Goal: Task Accomplishment & Management: Manage account settings

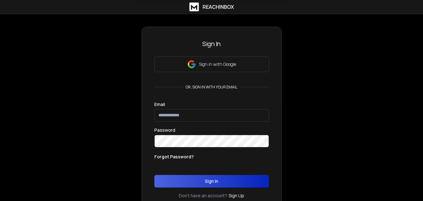
click at [183, 114] on input "email" at bounding box center [211, 115] width 115 height 13
paste input "**********"
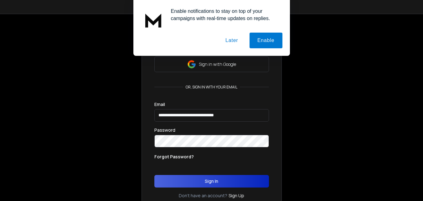
drag, startPoint x: 212, startPoint y: 116, endPoint x: 250, endPoint y: 117, distance: 38.5
click at [250, 117] on input "**********" at bounding box center [211, 115] width 115 height 13
type input "**********"
click at [154, 175] on button "Sign In" at bounding box center [211, 181] width 115 height 13
click at [243, 185] on button "Sign In" at bounding box center [211, 181] width 115 height 13
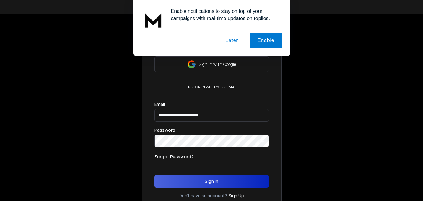
click at [98, 147] on div "**********" at bounding box center [211, 127] width 423 height 201
drag, startPoint x: 217, startPoint y: 114, endPoint x: 95, endPoint y: 127, distance: 122.6
click at [95, 127] on div "**********" at bounding box center [211, 127] width 423 height 201
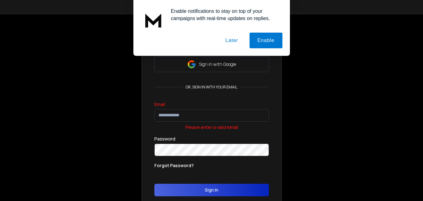
paste input "**********"
type input "**********"
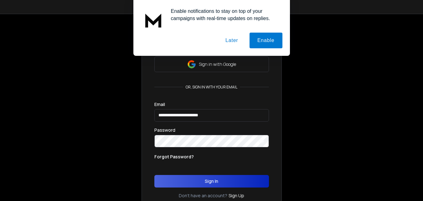
click at [222, 178] on button "Sign In" at bounding box center [211, 181] width 115 height 13
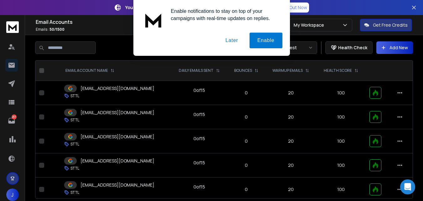
click at [232, 41] on button "Later" at bounding box center [232, 41] width 28 height 16
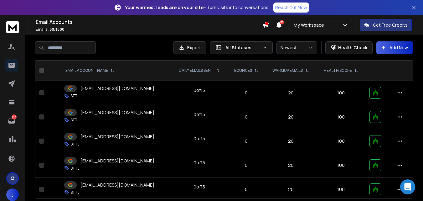
click at [398, 44] on button "Add New" at bounding box center [394, 47] width 37 height 13
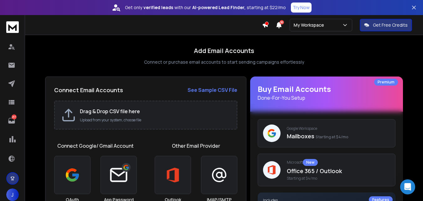
click at [76, 170] on icon at bounding box center [72, 170] width 10 height 5
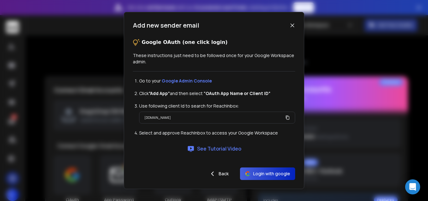
click at [262, 167] on button "Login with google" at bounding box center [267, 173] width 55 height 13
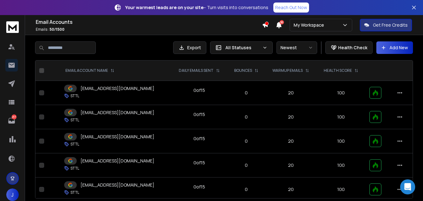
click at [391, 52] on button "Add New" at bounding box center [394, 47] width 37 height 13
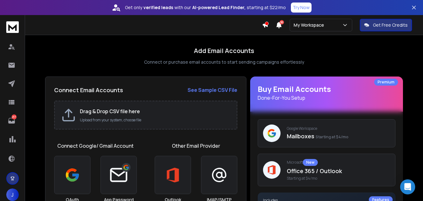
click at [87, 163] on div at bounding box center [72, 175] width 36 height 38
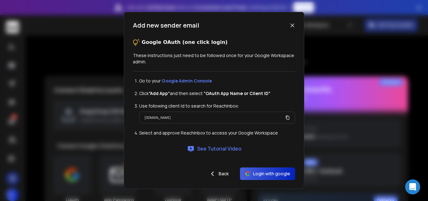
click at [267, 170] on button "Login with google" at bounding box center [267, 173] width 55 height 13
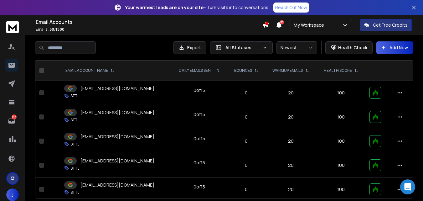
click at [401, 48] on button "Add New" at bounding box center [394, 47] width 37 height 13
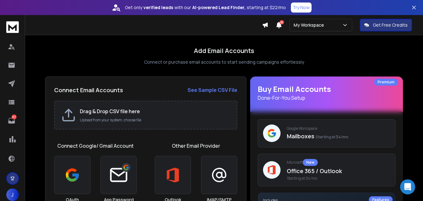
click at [67, 176] on icon at bounding box center [72, 174] width 13 height 13
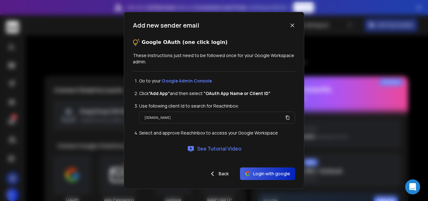
click at [276, 169] on button "Login with google" at bounding box center [267, 173] width 55 height 13
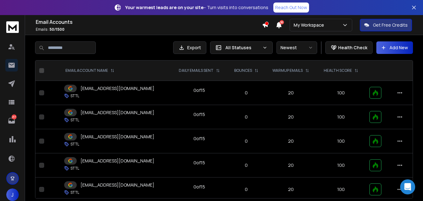
click at [398, 49] on button "Add New" at bounding box center [394, 47] width 37 height 13
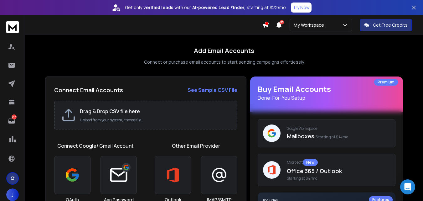
click at [83, 173] on div at bounding box center [72, 175] width 36 height 38
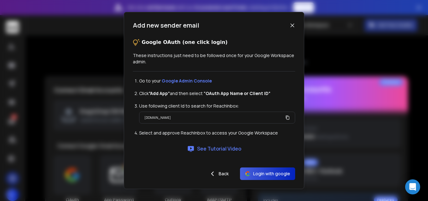
click at [264, 168] on button "Login with google" at bounding box center [267, 173] width 55 height 13
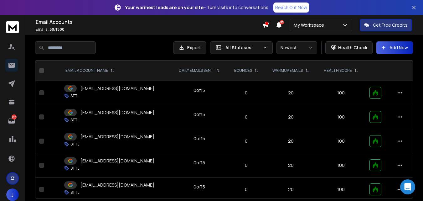
click at [405, 44] on button "Add New" at bounding box center [394, 47] width 37 height 13
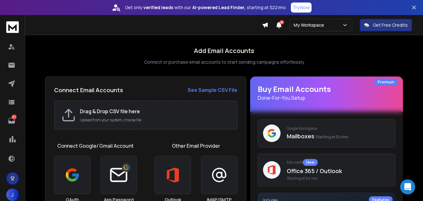
click at [68, 175] on icon at bounding box center [72, 174] width 13 height 13
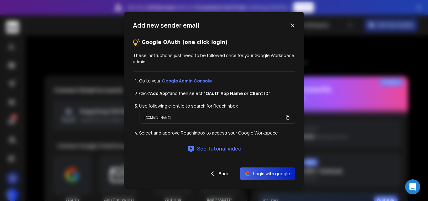
click at [260, 175] on button "Login with google" at bounding box center [267, 173] width 55 height 13
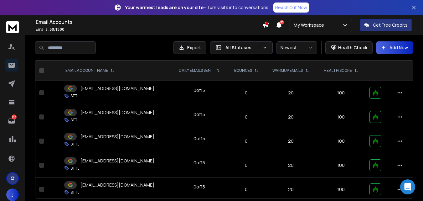
click at [399, 49] on button "Add New" at bounding box center [394, 47] width 37 height 13
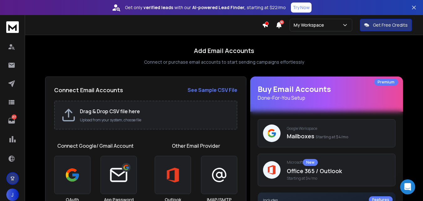
click at [71, 177] on icon at bounding box center [72, 174] width 16 height 19
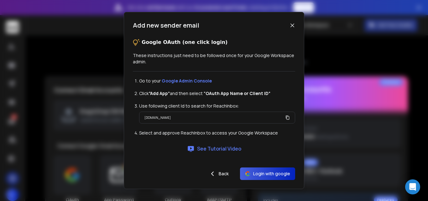
click at [273, 168] on button "Login with google" at bounding box center [267, 173] width 55 height 13
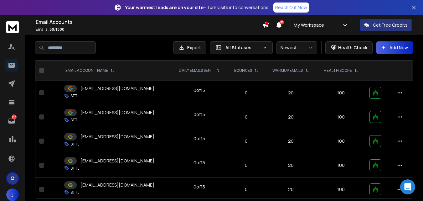
click at [394, 42] on button "Add New" at bounding box center [394, 47] width 37 height 13
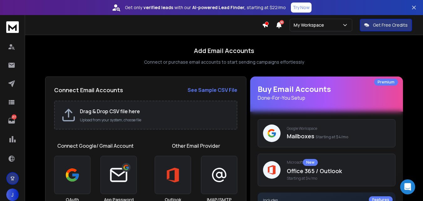
click at [67, 165] on icon at bounding box center [72, 174] width 16 height 19
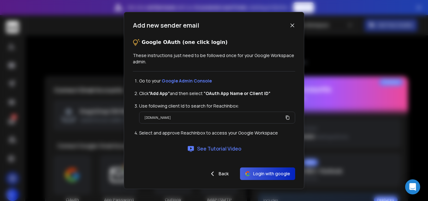
click at [256, 169] on button "Login with google" at bounding box center [267, 173] width 55 height 13
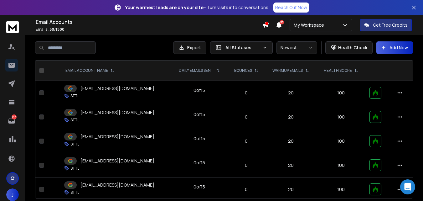
click at [402, 48] on button "Add New" at bounding box center [394, 47] width 37 height 13
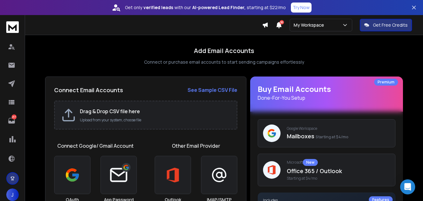
click at [79, 179] on icon at bounding box center [72, 174] width 16 height 19
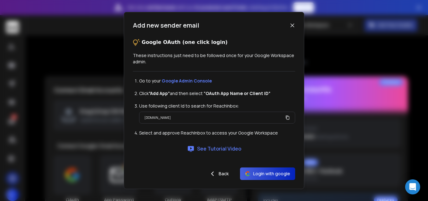
click at [266, 171] on button "Login with google" at bounding box center [267, 173] width 55 height 13
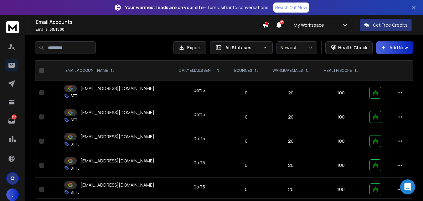
click at [395, 46] on button "Add New" at bounding box center [394, 47] width 37 height 13
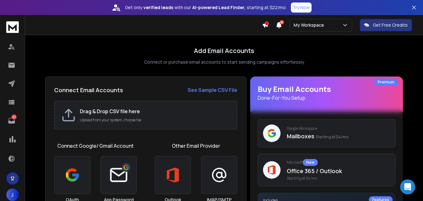
click at [79, 176] on icon at bounding box center [75, 176] width 7 height 6
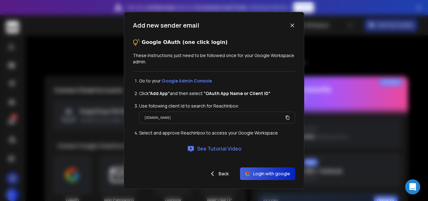
click at [273, 170] on button "Login with google" at bounding box center [267, 173] width 55 height 13
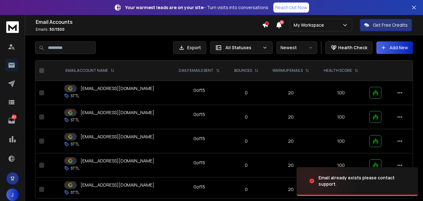
click at [401, 50] on button "Add New" at bounding box center [394, 47] width 37 height 13
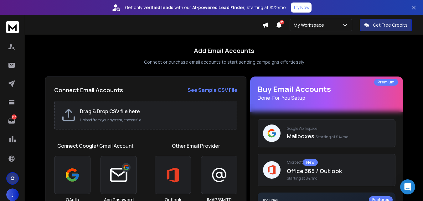
click at [61, 181] on div at bounding box center [72, 175] width 36 height 38
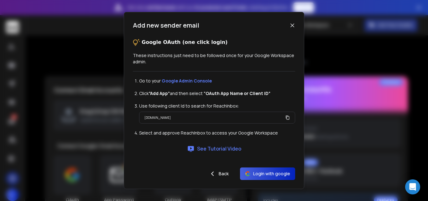
click at [262, 173] on button "Login with google" at bounding box center [267, 173] width 55 height 13
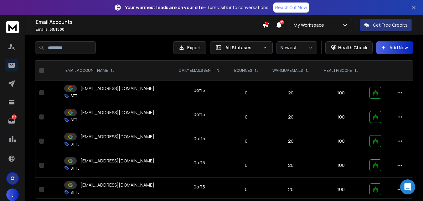
click at [399, 46] on button "Add New" at bounding box center [394, 47] width 37 height 13
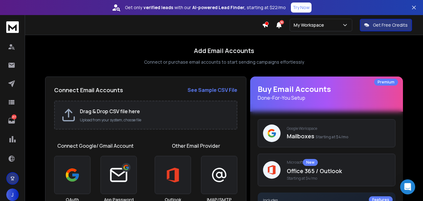
click at [71, 165] on icon at bounding box center [72, 174] width 16 height 19
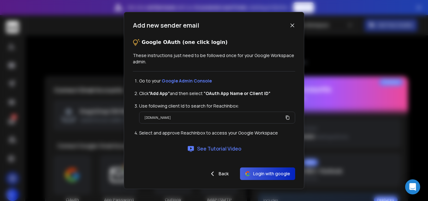
click at [259, 172] on button "Login with google" at bounding box center [267, 173] width 55 height 13
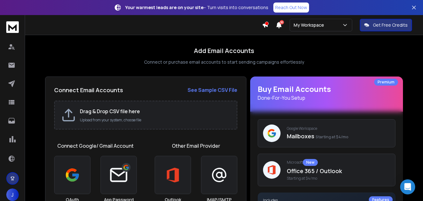
click at [64, 177] on icon at bounding box center [72, 174] width 16 height 19
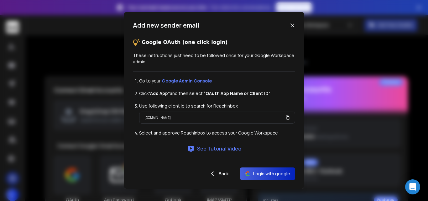
click at [254, 177] on button "Login with google" at bounding box center [267, 173] width 55 height 13
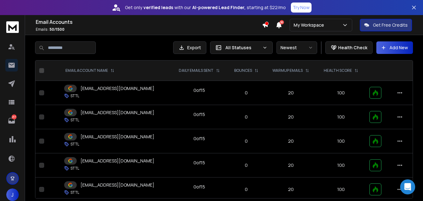
click at [403, 46] on button "Add New" at bounding box center [394, 47] width 37 height 13
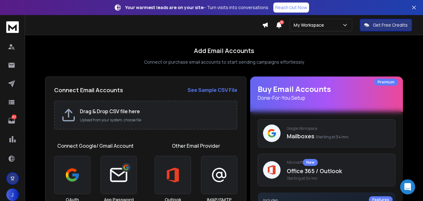
click at [72, 176] on icon at bounding box center [72, 174] width 16 height 19
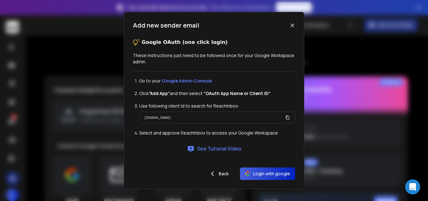
click at [275, 173] on button "Login with google" at bounding box center [267, 173] width 55 height 13
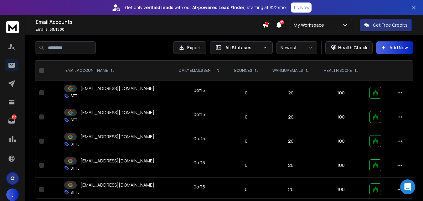
click at [401, 42] on button "Add New" at bounding box center [394, 47] width 37 height 13
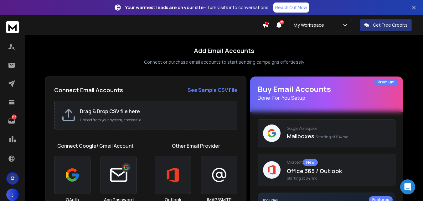
click at [76, 177] on icon at bounding box center [75, 176] width 7 height 6
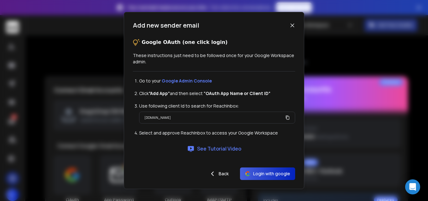
click at [267, 176] on button "Login with google" at bounding box center [267, 173] width 55 height 13
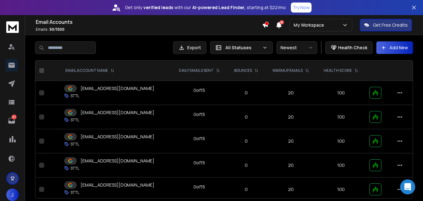
click at [397, 54] on div "Export All Statuses Newest Health Check Add New EMAIL ACCOUNT NAME DAILY EMAILS…" at bounding box center [224, 119] width 378 height 157
click at [404, 46] on button "Add New" at bounding box center [394, 47] width 37 height 13
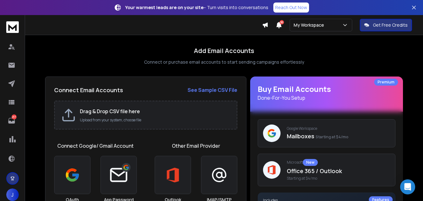
click at [66, 177] on icon at bounding box center [72, 174] width 13 height 13
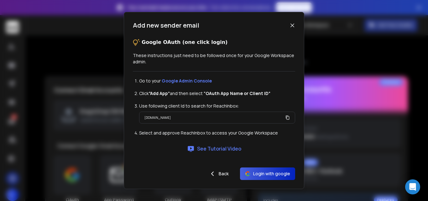
click at [278, 171] on button "Login with google" at bounding box center [267, 173] width 55 height 13
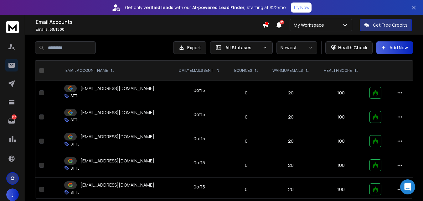
click at [401, 46] on button "Add New" at bounding box center [394, 47] width 37 height 13
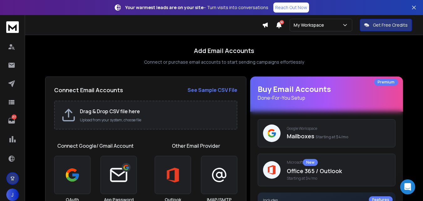
click at [68, 175] on icon at bounding box center [72, 174] width 13 height 13
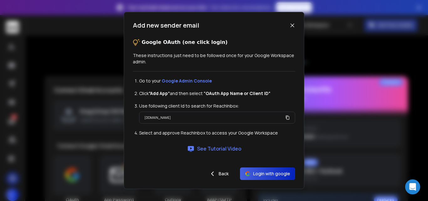
click at [268, 174] on button "Login with google" at bounding box center [267, 173] width 55 height 13
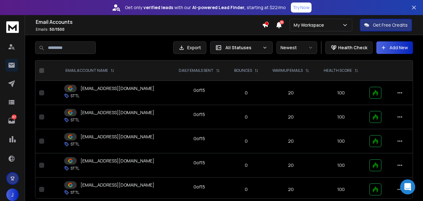
click at [393, 49] on button "Add New" at bounding box center [394, 47] width 37 height 13
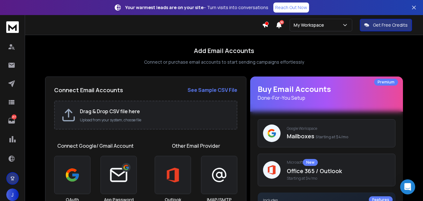
click at [85, 177] on div at bounding box center [72, 175] width 36 height 38
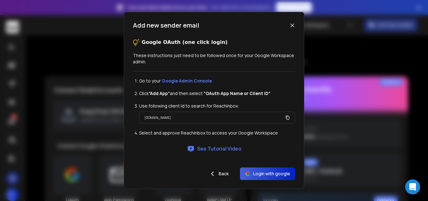
click at [260, 172] on button "Login with google" at bounding box center [267, 173] width 55 height 13
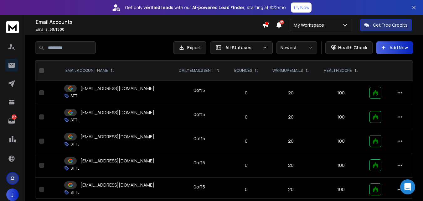
click at [396, 49] on button "Add New" at bounding box center [394, 47] width 37 height 13
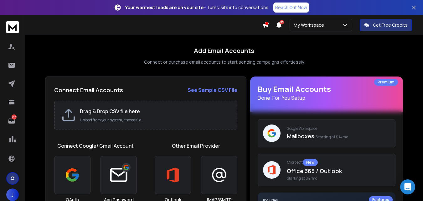
click at [80, 179] on div at bounding box center [72, 175] width 36 height 38
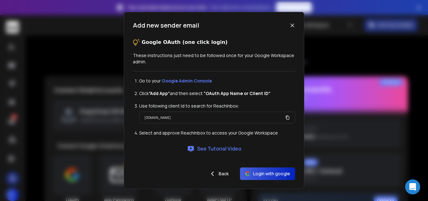
click at [273, 169] on button "Login with google" at bounding box center [267, 173] width 55 height 13
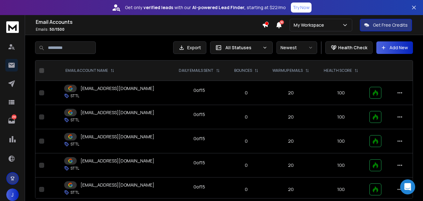
click at [404, 54] on button "Add New" at bounding box center [394, 47] width 37 height 13
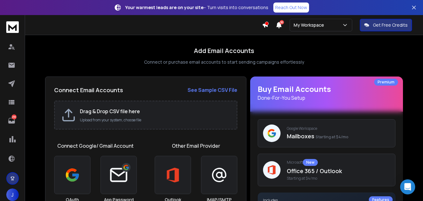
click at [71, 168] on icon at bounding box center [72, 174] width 16 height 19
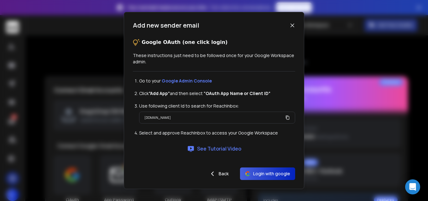
click at [263, 173] on button "Login with google" at bounding box center [267, 173] width 55 height 13
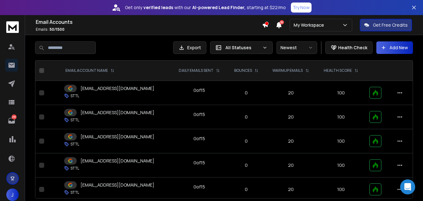
click at [394, 48] on button "Add New" at bounding box center [394, 47] width 37 height 13
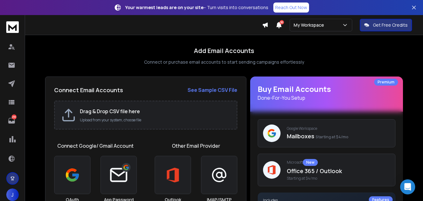
click at [75, 171] on icon at bounding box center [72, 170] width 10 height 5
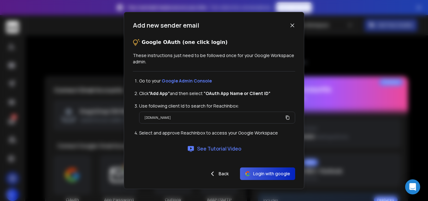
click at [276, 175] on button "Login with google" at bounding box center [267, 173] width 55 height 13
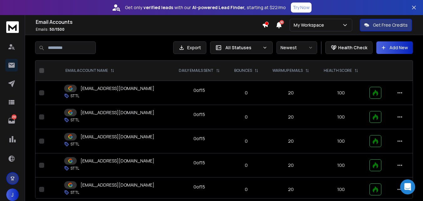
click at [393, 49] on button "Add New" at bounding box center [394, 47] width 37 height 13
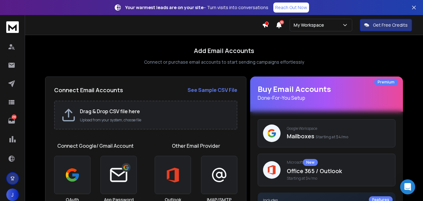
click at [80, 175] on icon at bounding box center [72, 174] width 16 height 19
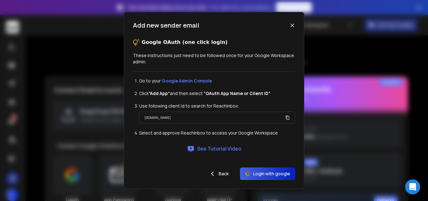
click at [260, 174] on button "Login with google" at bounding box center [267, 173] width 55 height 13
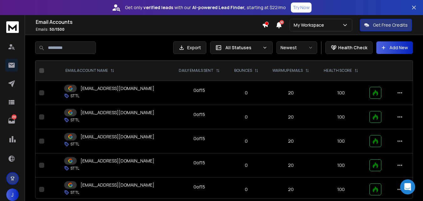
click at [399, 51] on button "Add New" at bounding box center [394, 47] width 37 height 13
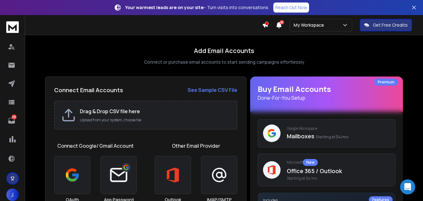
click at [76, 169] on icon at bounding box center [72, 170] width 10 height 5
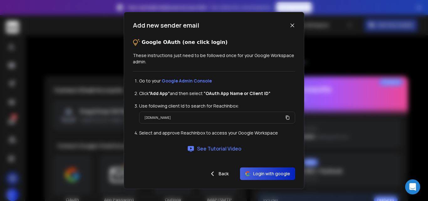
click at [261, 174] on button "Login with google" at bounding box center [267, 173] width 55 height 13
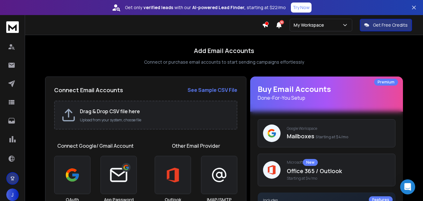
click at [76, 182] on icon at bounding box center [72, 174] width 16 height 19
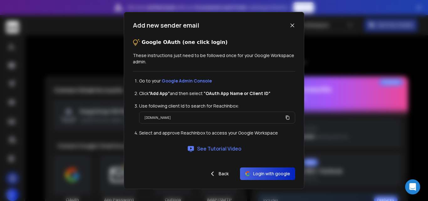
click at [260, 173] on button "Login with google" at bounding box center [267, 173] width 55 height 13
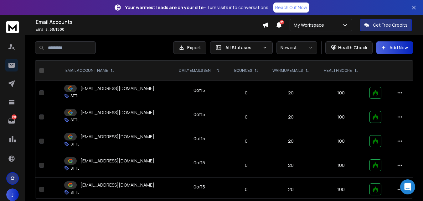
click at [402, 50] on button "Add New" at bounding box center [394, 47] width 37 height 13
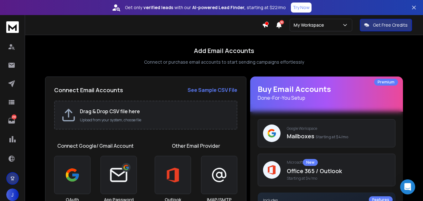
click at [84, 172] on div at bounding box center [72, 175] width 36 height 38
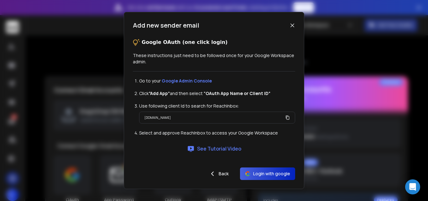
click at [269, 170] on button "Login with google" at bounding box center [267, 173] width 55 height 13
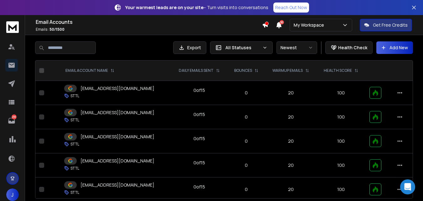
click at [397, 47] on button "Add New" at bounding box center [394, 47] width 37 height 13
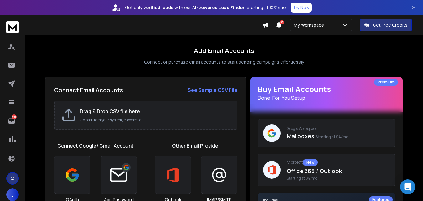
click at [72, 172] on icon at bounding box center [72, 174] width 16 height 19
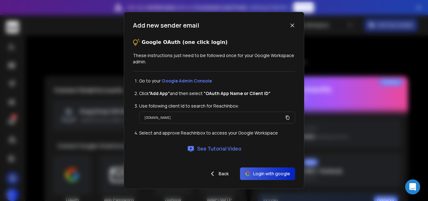
click at [268, 176] on button "Login with google" at bounding box center [267, 173] width 55 height 13
